Goal: Task Accomplishment & Management: Manage account settings

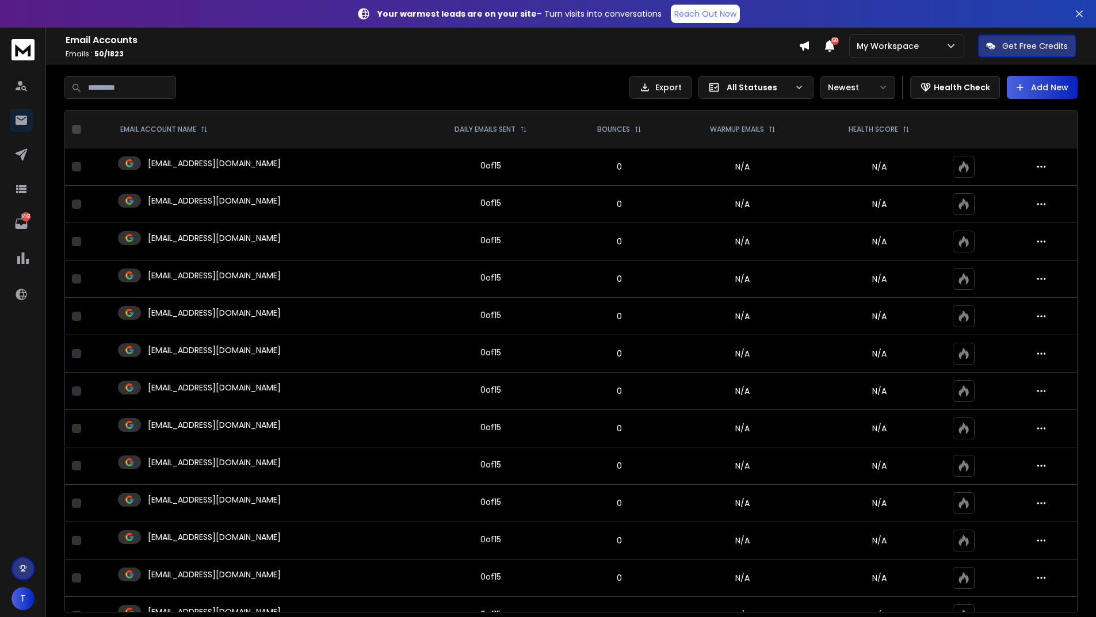
click at [1029, 85] on button "Add New" at bounding box center [1042, 87] width 71 height 23
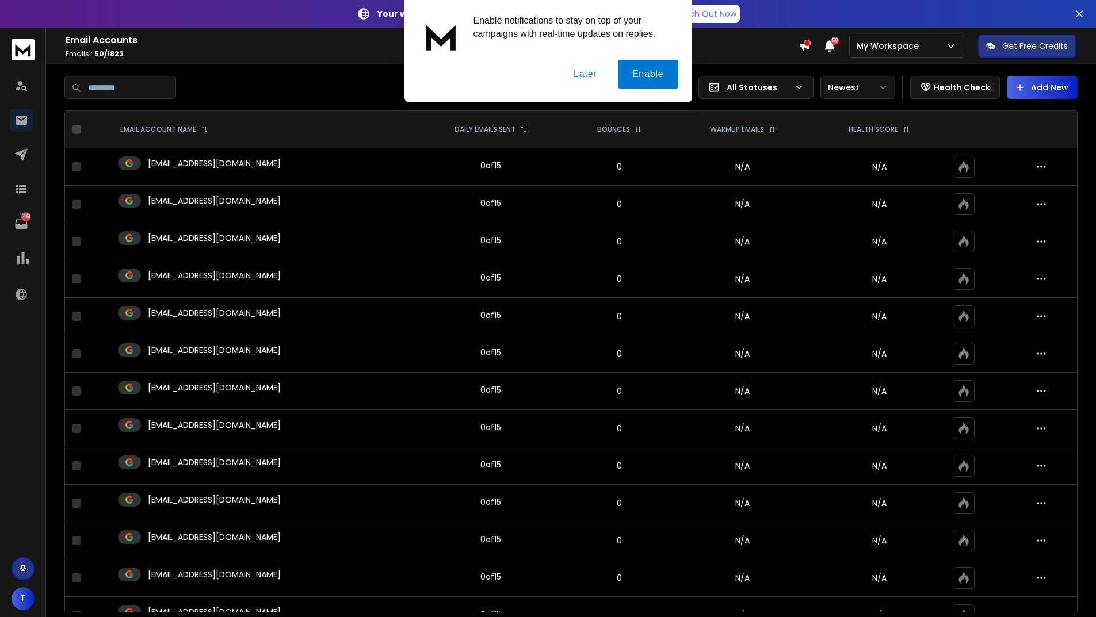
drag, startPoint x: 589, startPoint y: 72, endPoint x: 604, endPoint y: 96, distance: 27.6
click at [589, 72] on button "Later" at bounding box center [585, 74] width 52 height 29
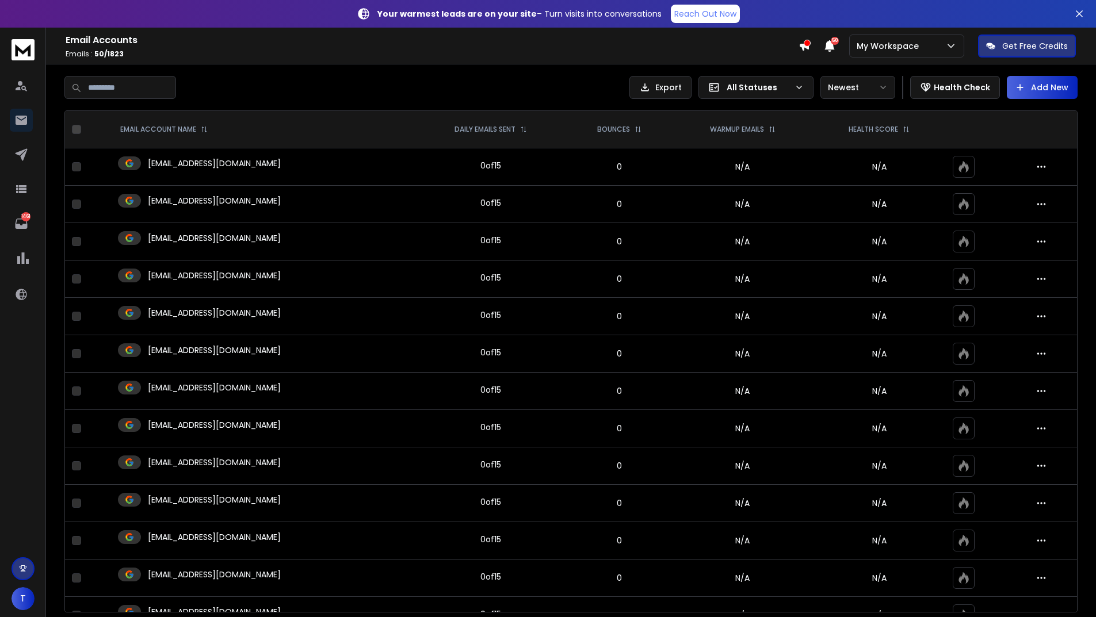
click at [1052, 91] on button "Add New" at bounding box center [1042, 87] width 71 height 23
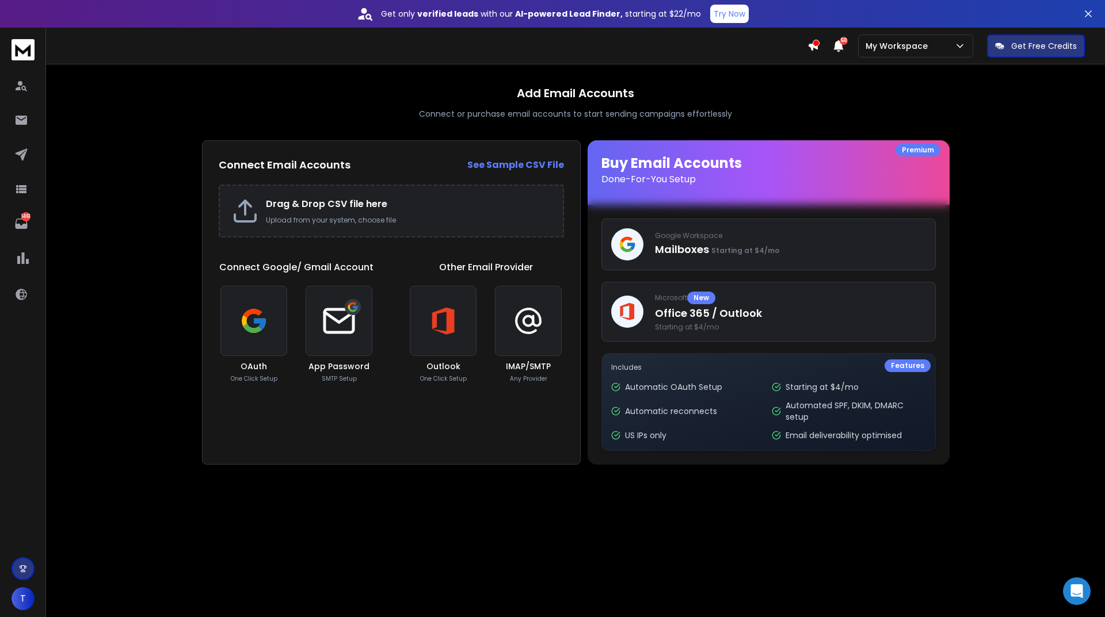
click at [265, 331] on icon at bounding box center [253, 321] width 29 height 35
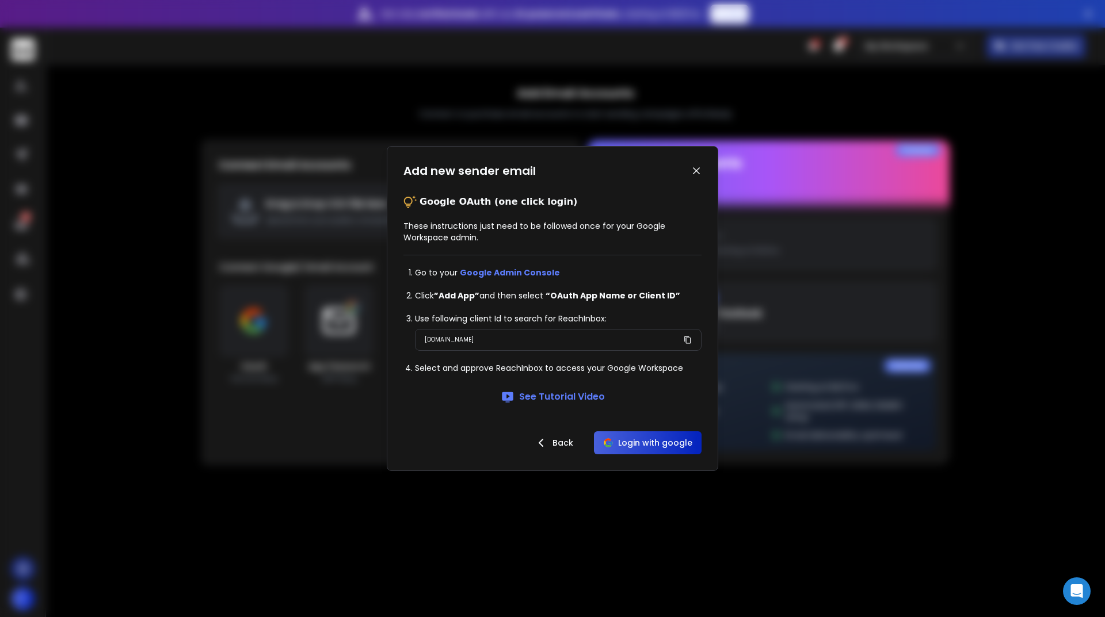
click at [629, 444] on button "Login with google" at bounding box center [648, 443] width 108 height 23
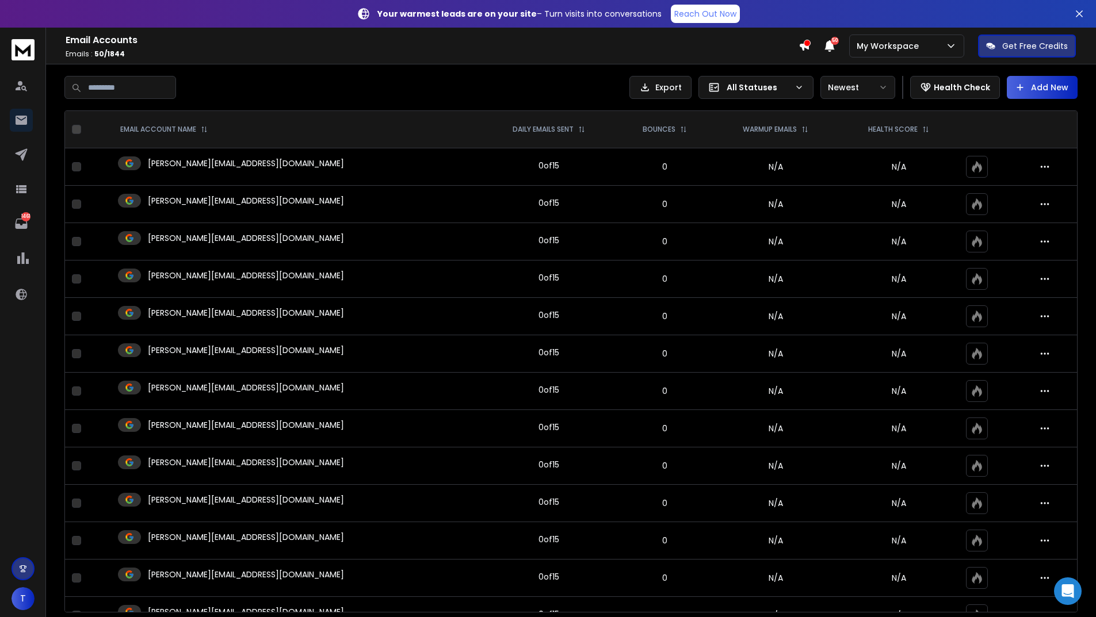
drag, startPoint x: 1029, startPoint y: 85, endPoint x: 1027, endPoint y: 94, distance: 10.0
click at [1030, 83] on button "Add New" at bounding box center [1042, 87] width 71 height 23
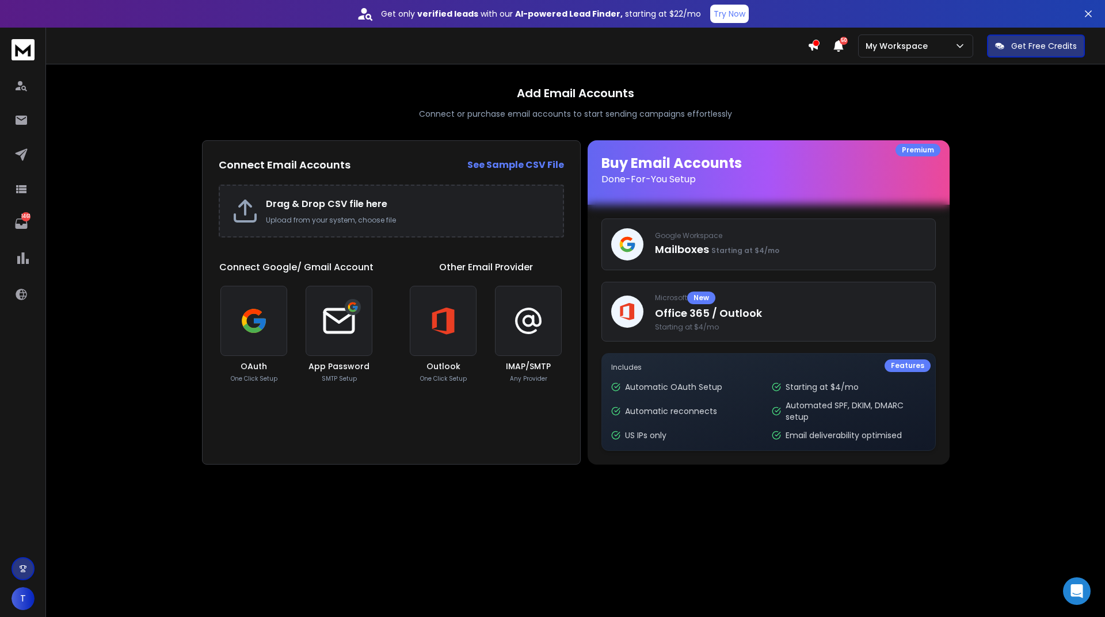
click at [251, 327] on icon at bounding box center [252, 328] width 19 height 10
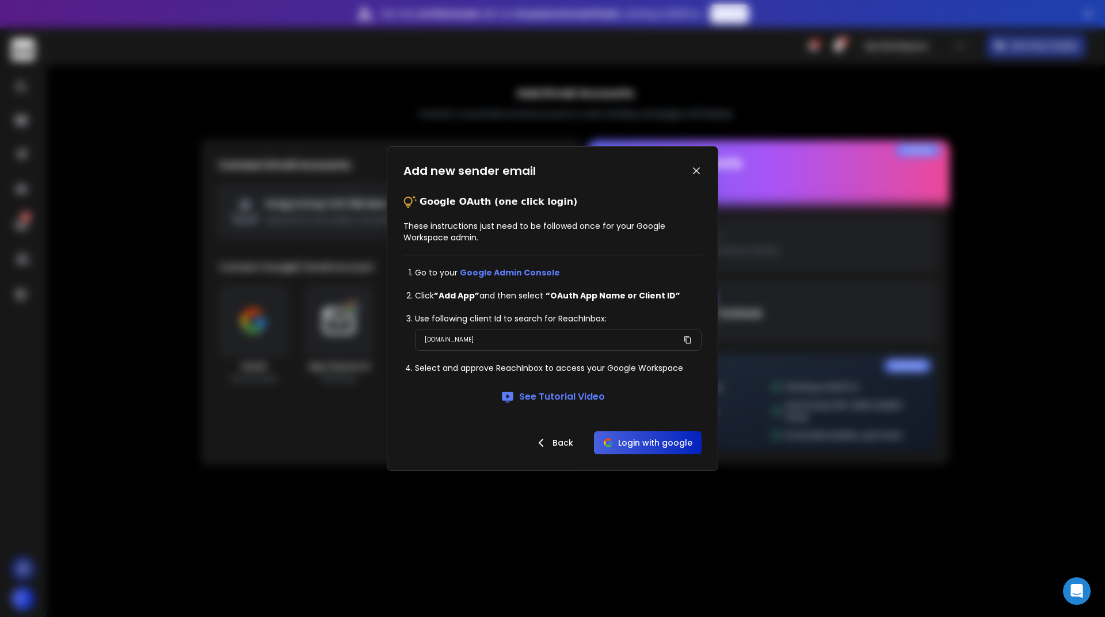
click at [613, 445] on icon at bounding box center [610, 444] width 5 height 4
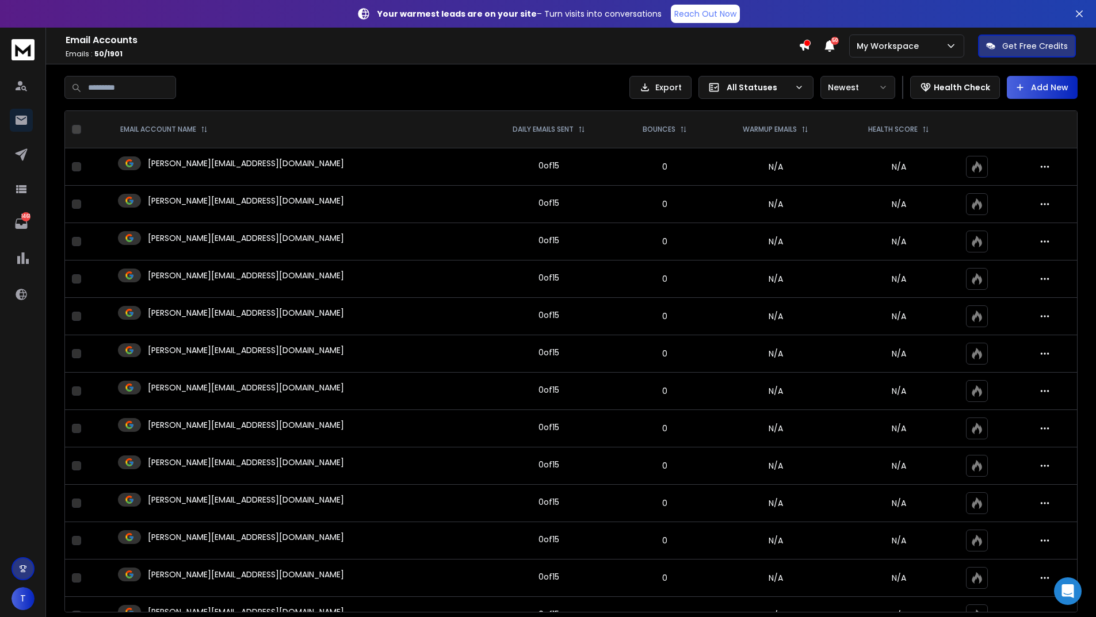
click at [1030, 81] on button "Add New" at bounding box center [1042, 87] width 71 height 23
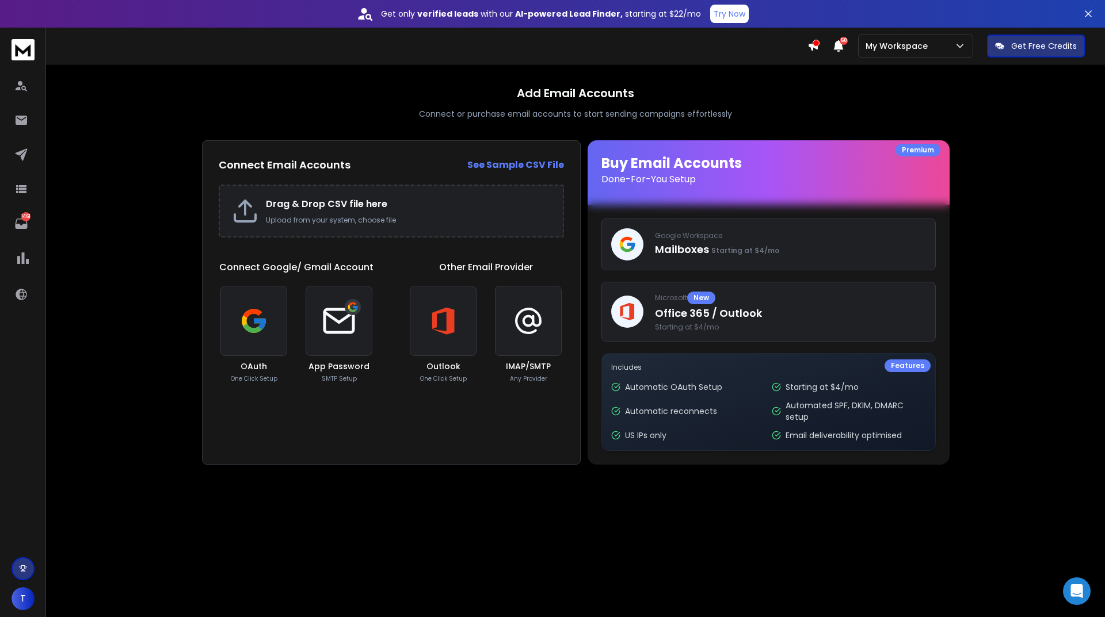
click at [272, 329] on div at bounding box center [253, 321] width 67 height 70
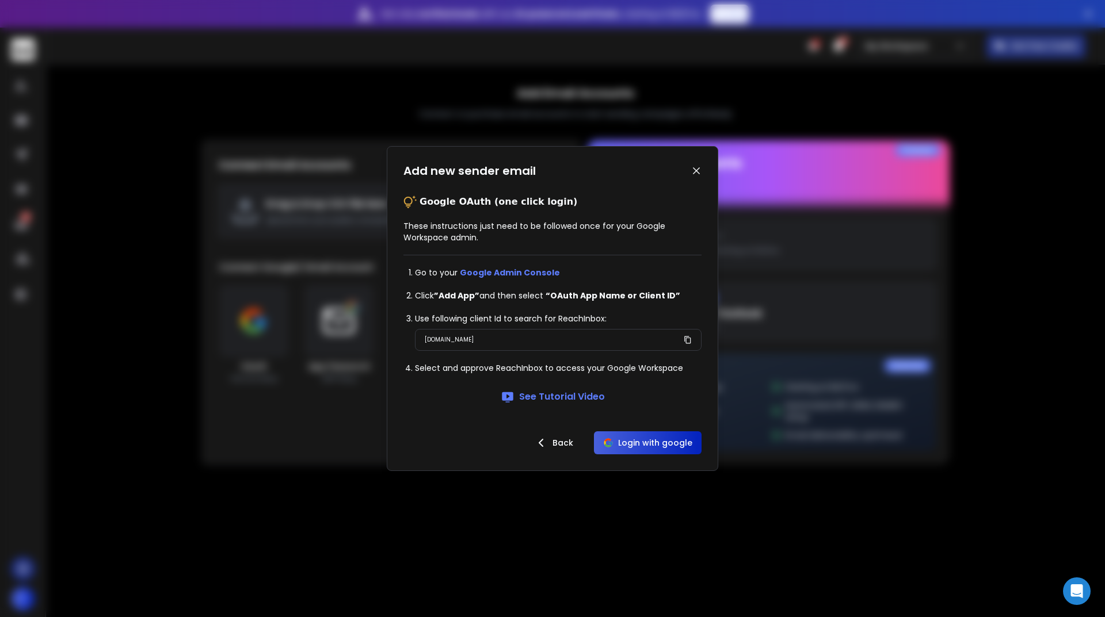
click at [646, 441] on button "Login with google" at bounding box center [648, 443] width 108 height 23
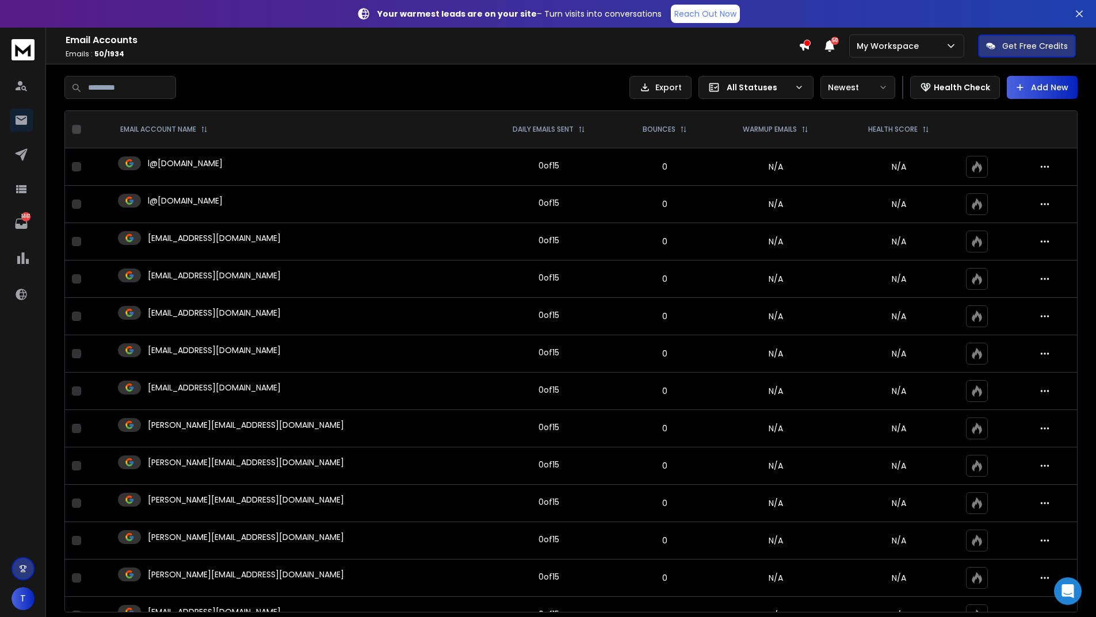
click at [1058, 83] on button "Add New" at bounding box center [1042, 87] width 71 height 23
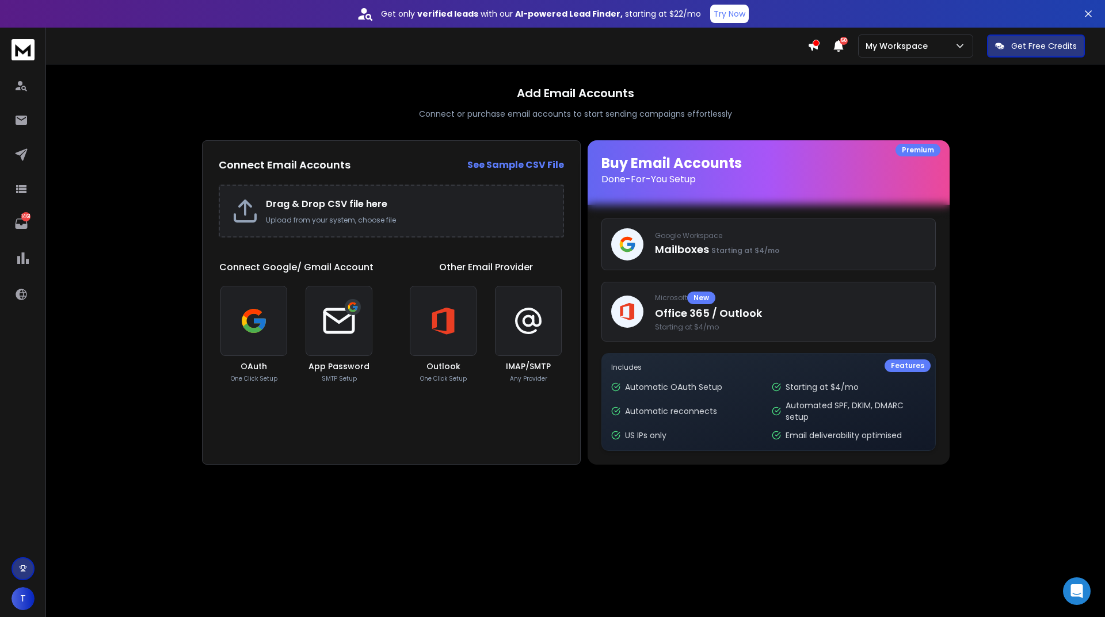
click at [268, 319] on icon at bounding box center [253, 321] width 29 height 35
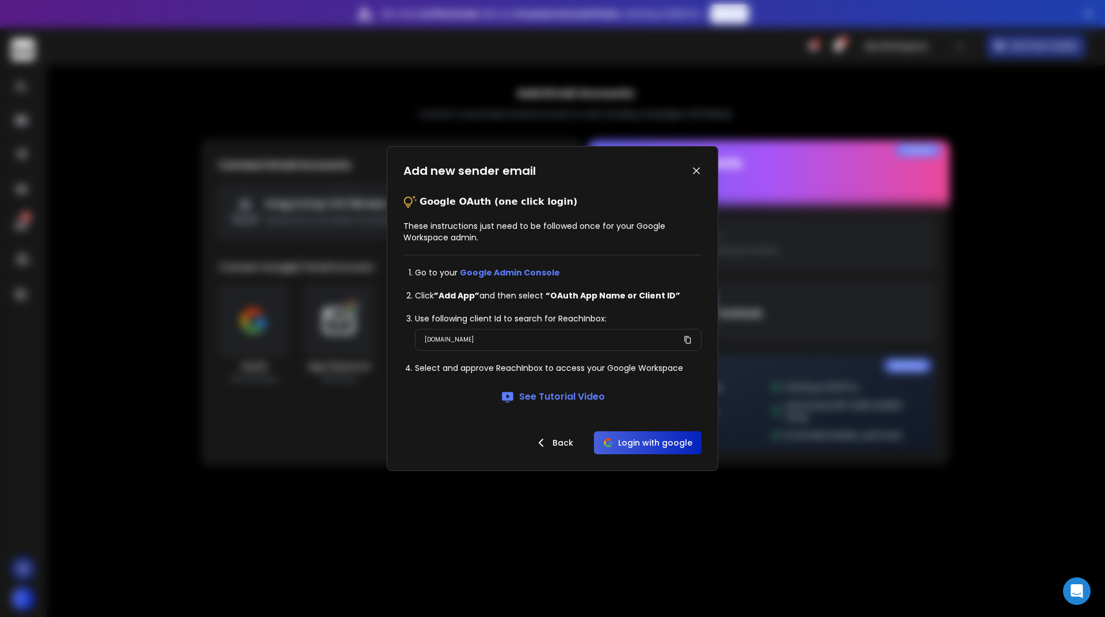
click at [631, 437] on button "Login with google" at bounding box center [648, 443] width 108 height 23
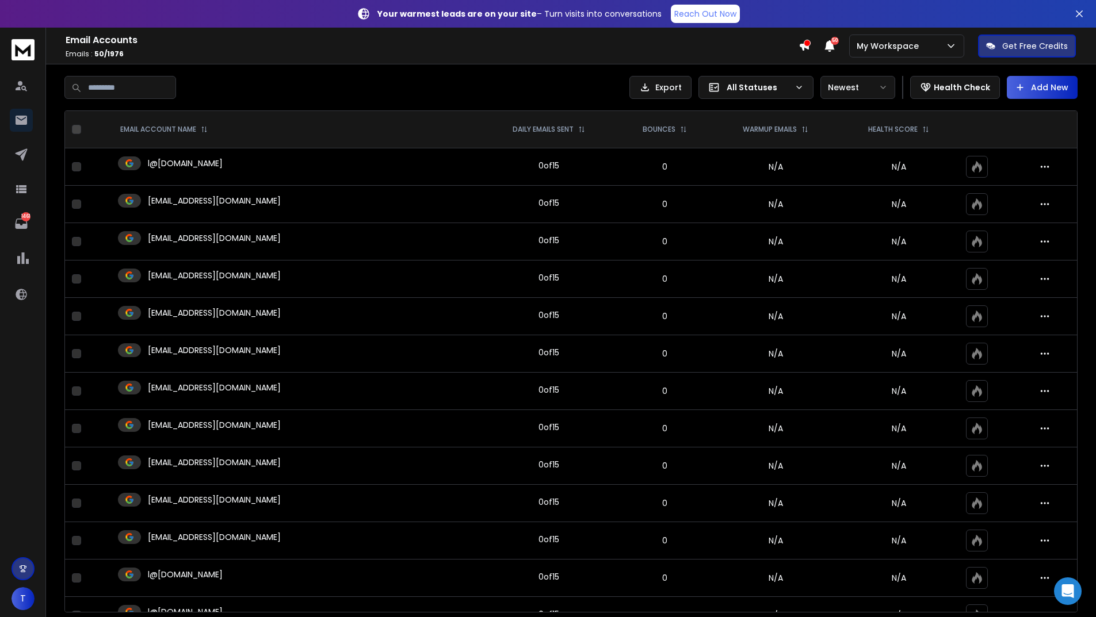
click at [1026, 85] on button "Add New" at bounding box center [1042, 87] width 71 height 23
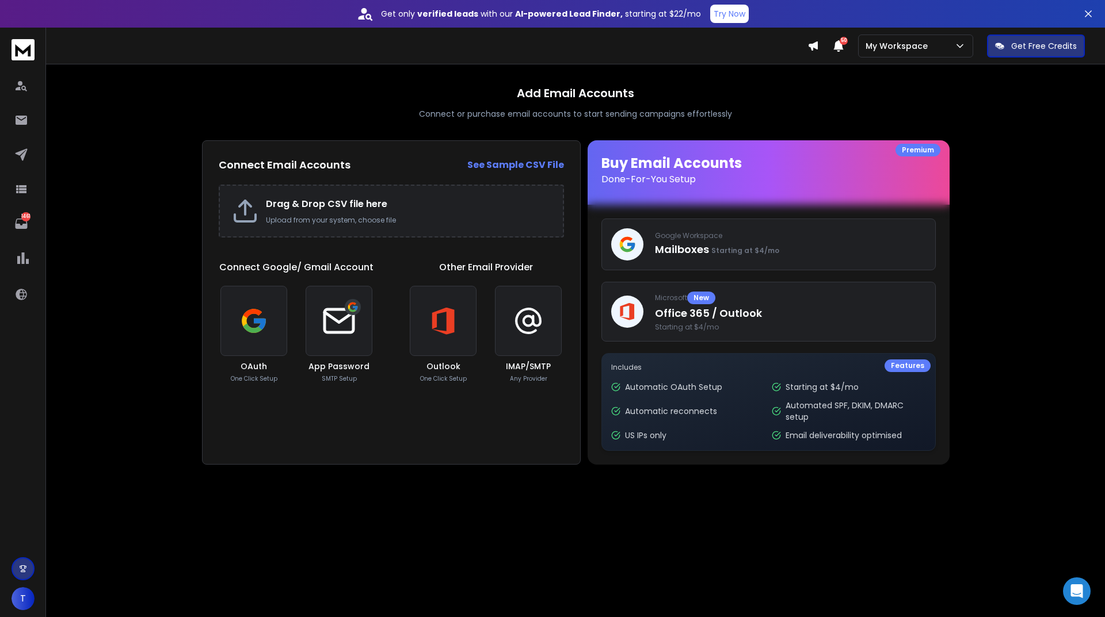
click at [258, 327] on icon at bounding box center [253, 321] width 29 height 35
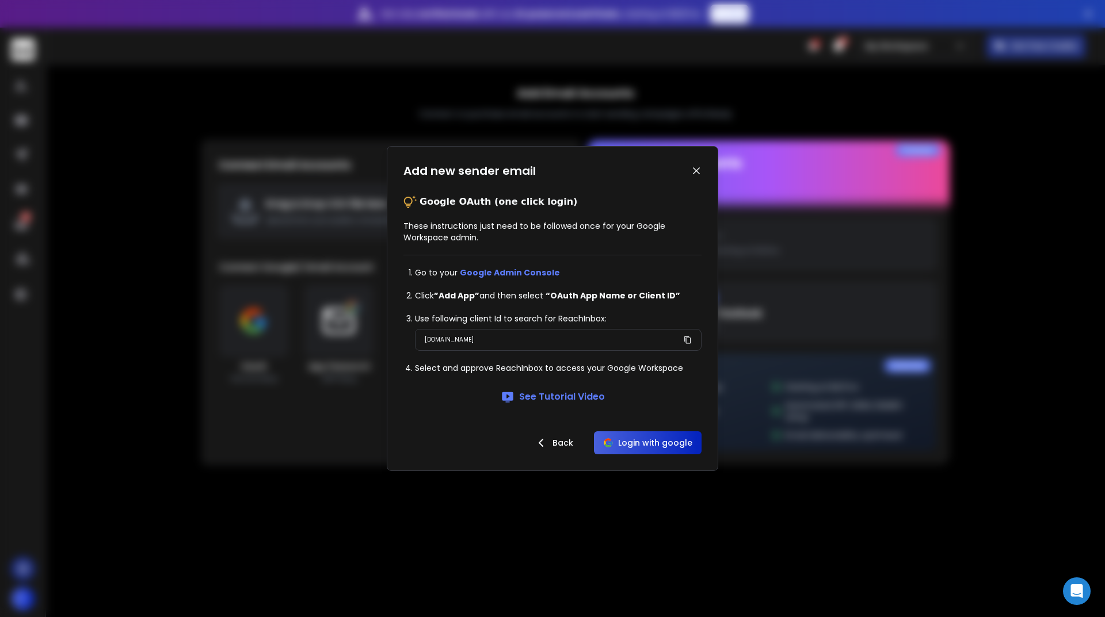
click at [641, 444] on button "Login with google" at bounding box center [648, 443] width 108 height 23
